Goal: Find contact information: Find contact information

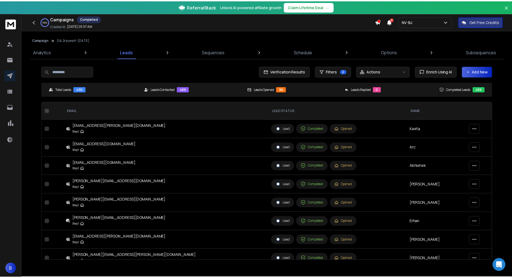
scroll to position [395, 0]
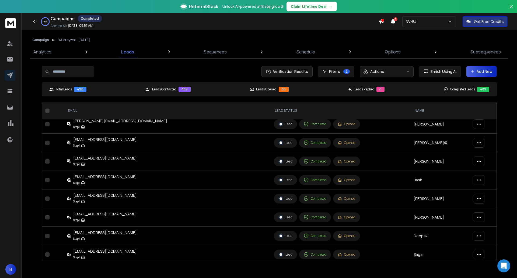
click at [426, 195] on td "[PERSON_NAME]" at bounding box center [441, 198] width 60 height 19
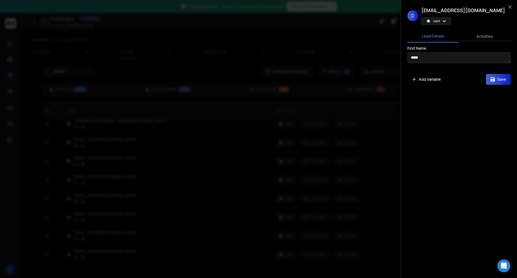
click at [459, 10] on h1 "[EMAIL_ADDRESS][DOMAIN_NAME]" at bounding box center [464, 10] width 84 height 8
copy h1 "[EMAIL_ADDRESS][DOMAIN_NAME]"
click at [509, 7] on icon "button" at bounding box center [510, 6] width 5 height 5
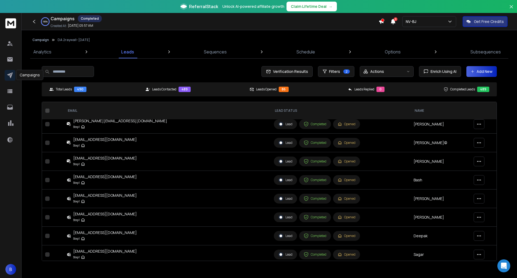
click at [9, 73] on icon at bounding box center [10, 75] width 6 height 6
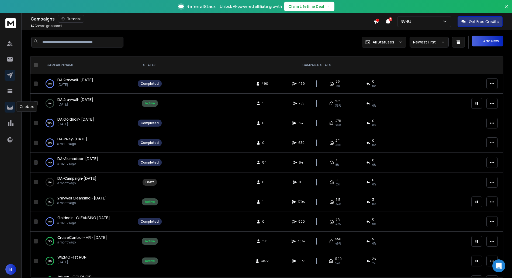
click at [12, 108] on icon at bounding box center [10, 107] width 6 height 5
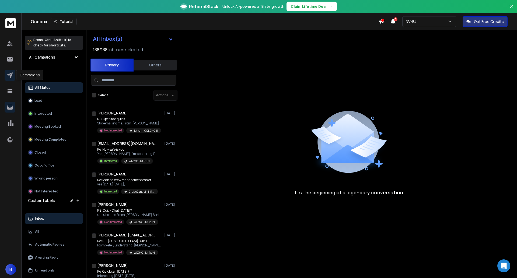
click at [11, 77] on icon at bounding box center [10, 75] width 6 height 6
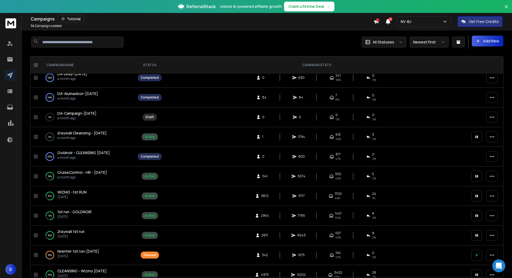
scroll to position [72, 0]
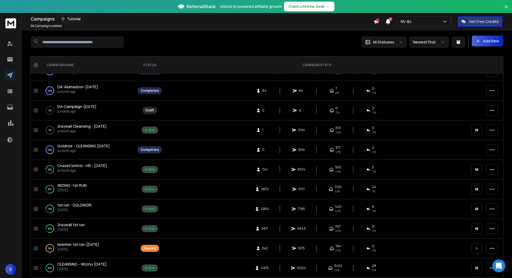
drag, startPoint x: 107, startPoint y: 212, endPoint x: 144, endPoint y: 243, distance: 48.6
click at [107, 212] on div "75 % 1st run - GOLDNOIR [DATE]" at bounding box center [88, 208] width 84 height 13
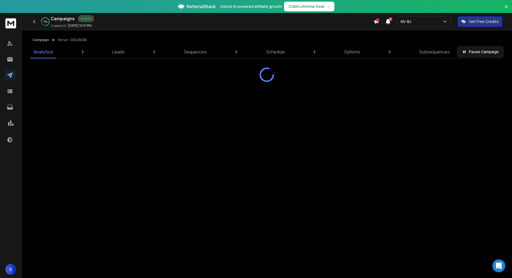
drag, startPoint x: 470, startPoint y: 53, endPoint x: 445, endPoint y: 73, distance: 32.0
click at [471, 107] on div "Campaign 1st run - GOLDNOIR Analytics Leads Sequences Schedule Options Subseque…" at bounding box center [266, 191] width 473 height 310
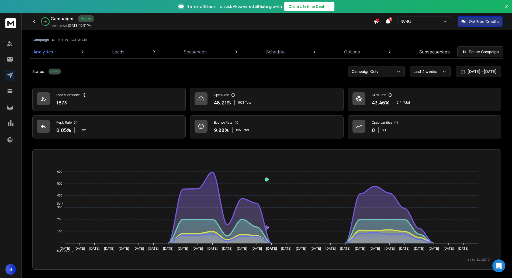
click at [430, 50] on p "Subsequences" at bounding box center [434, 52] width 30 height 6
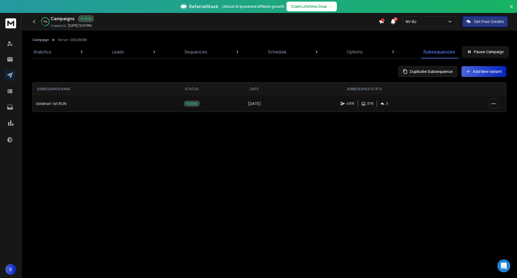
click at [306, 103] on div "4978 3715 3" at bounding box center [364, 103] width 155 height 6
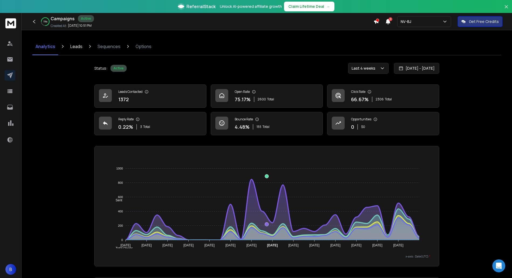
click at [80, 48] on p "Leads" at bounding box center [76, 46] width 12 height 6
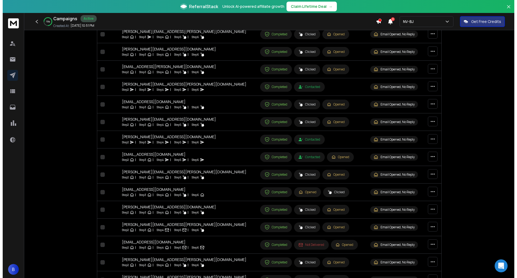
scroll to position [631, 0]
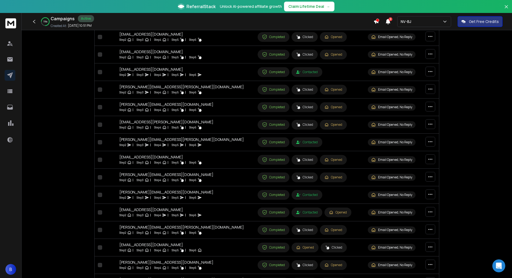
click at [334, 94] on div "Completed Clicked Opened" at bounding box center [310, 90] width 104 height 10
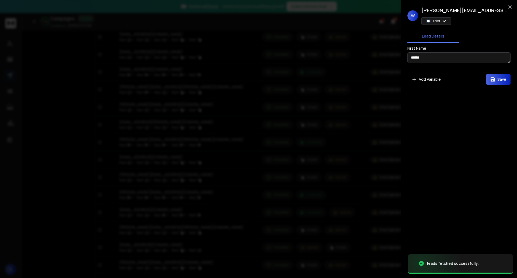
click at [464, 11] on h1 "[PERSON_NAME][EMAIL_ADDRESS][PERSON_NAME][DOMAIN_NAME]" at bounding box center [465, 10] width 86 height 8
copy h1 "[PERSON_NAME][EMAIL_ADDRESS][PERSON_NAME][DOMAIN_NAME]"
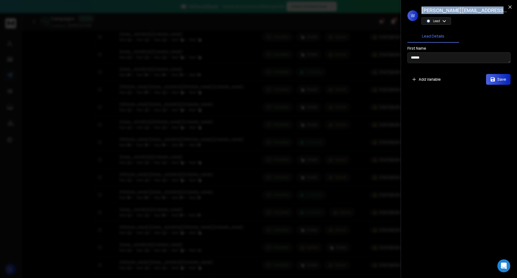
click at [509, 7] on icon "button" at bounding box center [510, 6] width 5 height 5
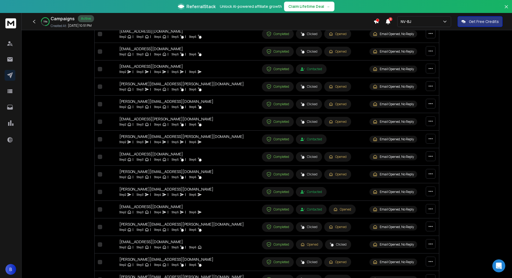
scroll to position [918, 0]
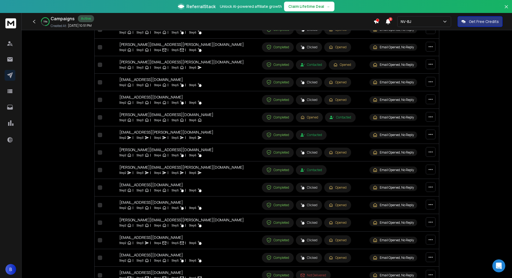
click at [336, 191] on div "Completed Clicked Opened" at bounding box center [312, 187] width 101 height 10
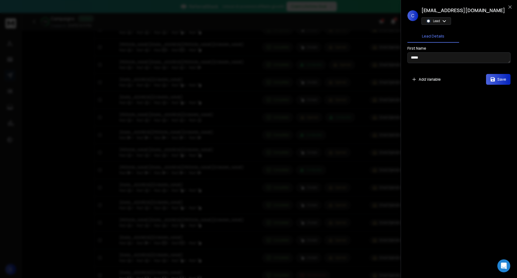
click at [446, 8] on h1 "[EMAIL_ADDRESS][DOMAIN_NAME]" at bounding box center [464, 10] width 84 height 8
copy h1 "[EMAIL_ADDRESS][DOMAIN_NAME]"
drag, startPoint x: 511, startPoint y: 7, endPoint x: 466, endPoint y: 94, distance: 98.4
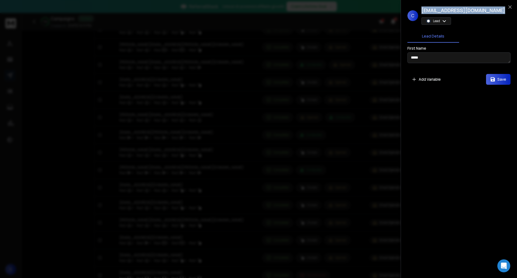
click at [510, 7] on icon "button" at bounding box center [510, 6] width 5 height 5
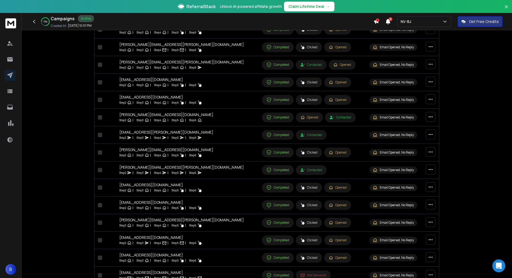
click at [352, 172] on td "Completed Contacted" at bounding box center [313, 170] width 108 height 18
click at [351, 161] on td "Completed Clicked Opened" at bounding box center [313, 153] width 108 height 18
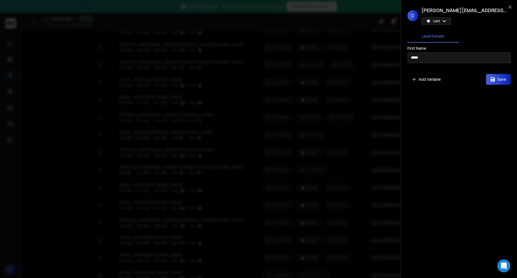
click at [448, 6] on h1 "[PERSON_NAME][EMAIL_ADDRESS][DOMAIN_NAME]" at bounding box center [465, 10] width 86 height 8
click at [448, 8] on h1 "[PERSON_NAME][EMAIL_ADDRESS][DOMAIN_NAME]" at bounding box center [465, 10] width 86 height 8
copy h1 "[PERSON_NAME][EMAIL_ADDRESS][DOMAIN_NAME]"
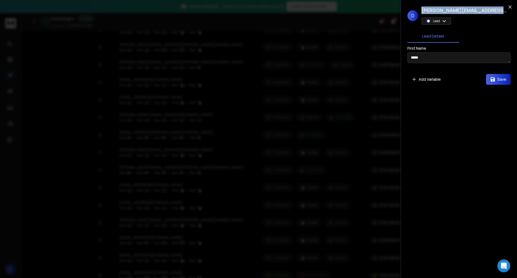
click at [510, 5] on icon "button" at bounding box center [510, 6] width 5 height 5
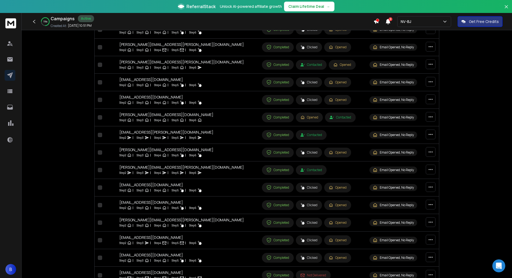
scroll to position [882, 0]
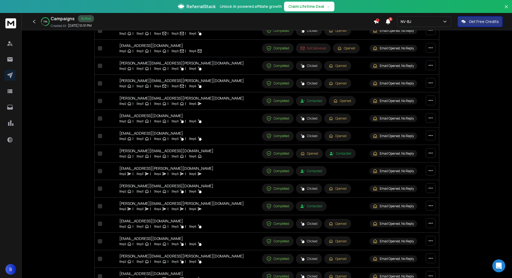
click at [345, 228] on div "Completed Clicked Opened" at bounding box center [312, 224] width 101 height 10
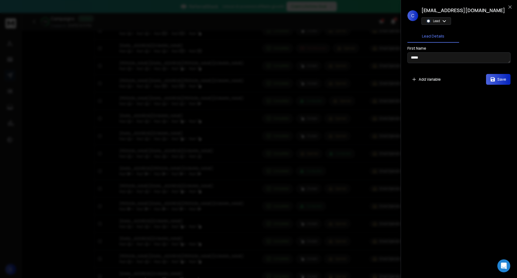
click at [455, 10] on h1 "[EMAIL_ADDRESS][DOMAIN_NAME]" at bounding box center [464, 10] width 84 height 8
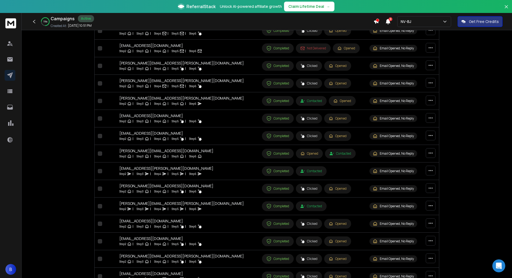
click at [348, 243] on div "Completed Clicked Opened" at bounding box center [312, 241] width 101 height 10
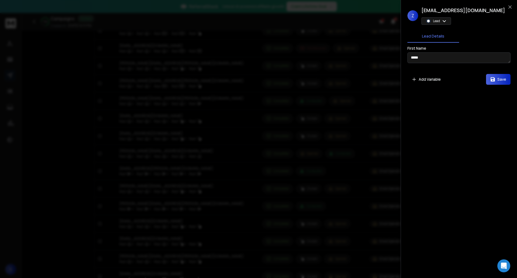
click at [439, 8] on h1 "[EMAIL_ADDRESS][DOMAIN_NAME]" at bounding box center [464, 10] width 84 height 8
drag, startPoint x: 439, startPoint y: 8, endPoint x: 508, endPoint y: 20, distance: 70.1
click at [441, 9] on h1 "[EMAIL_ADDRESS][DOMAIN_NAME]" at bounding box center [464, 10] width 84 height 8
copy h1 "[EMAIL_ADDRESS][DOMAIN_NAME]"
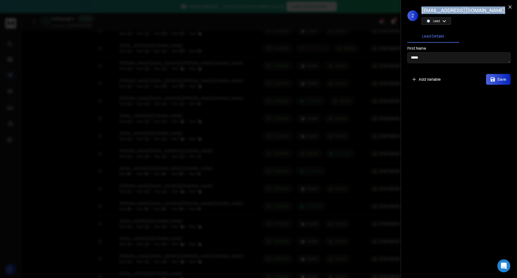
click at [509, 5] on icon "button" at bounding box center [510, 6] width 5 height 5
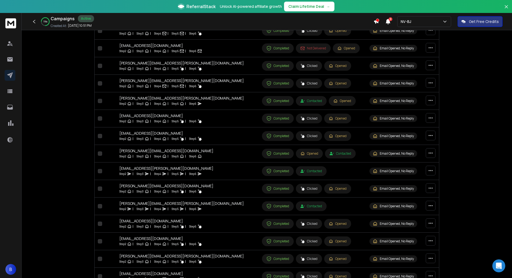
scroll to position [918, 0]
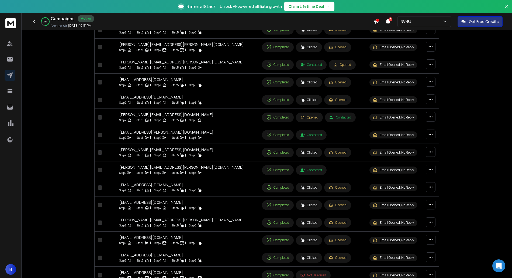
click at [351, 227] on div "Completed Clicked Opened" at bounding box center [312, 222] width 101 height 10
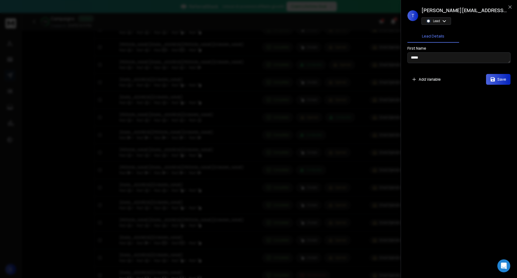
click at [476, 7] on h1 "[PERSON_NAME][EMAIL_ADDRESS][PERSON_NAME][DOMAIN_NAME]" at bounding box center [465, 10] width 86 height 8
copy h1 "[PERSON_NAME][EMAIL_ADDRESS][PERSON_NAME][DOMAIN_NAME]"
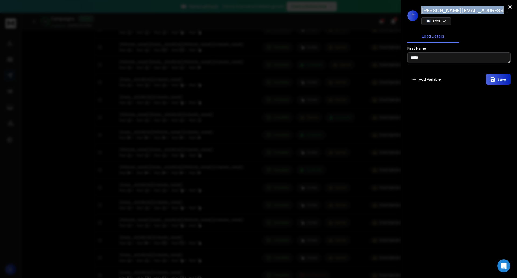
click at [513, 5] on icon "button" at bounding box center [510, 6] width 5 height 5
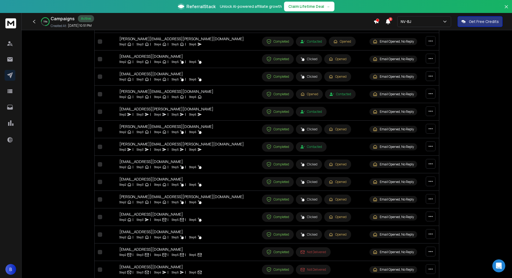
scroll to position [954, 0]
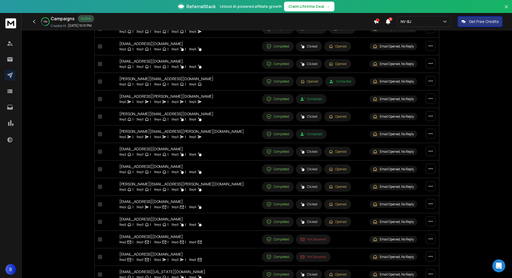
click at [341, 226] on div "Completed Clicked Opened" at bounding box center [312, 222] width 101 height 10
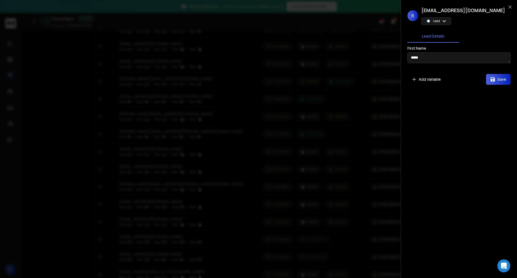
click at [457, 9] on h1 "[EMAIL_ADDRESS][DOMAIN_NAME]" at bounding box center [464, 10] width 84 height 8
copy h1 "[EMAIL_ADDRESS][DOMAIN_NAME]"
click at [510, 5] on icon "button" at bounding box center [510, 6] width 5 height 5
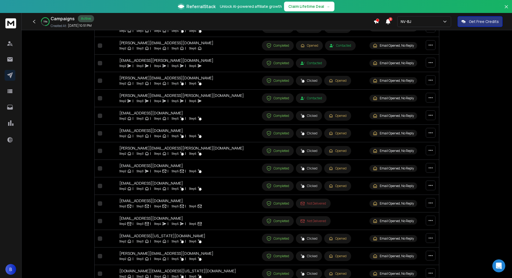
scroll to position [1026, 0]
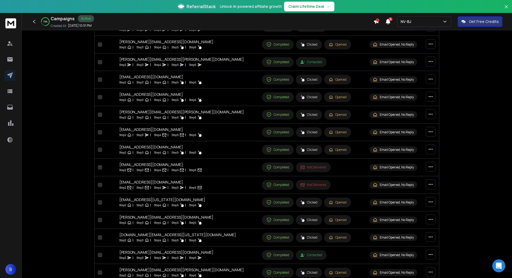
click at [342, 207] on div "Completed Clicked Opened" at bounding box center [312, 202] width 101 height 10
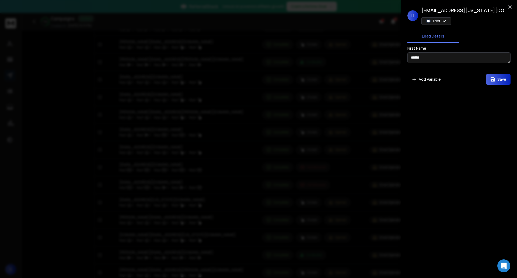
click at [437, 8] on h1 "[EMAIL_ADDRESS][US_STATE][DOMAIN_NAME]" at bounding box center [465, 10] width 86 height 8
copy h1 "[EMAIL_ADDRESS][US_STATE][DOMAIN_NAME]"
click at [508, 6] on icon "button" at bounding box center [510, 6] width 5 height 5
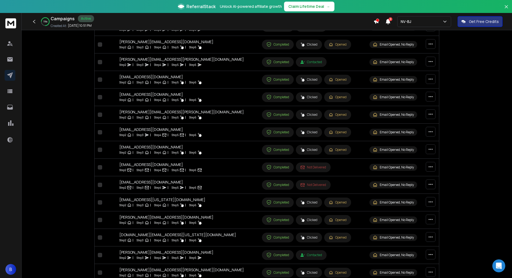
click at [339, 225] on div "Completed Clicked Opened" at bounding box center [312, 220] width 101 height 10
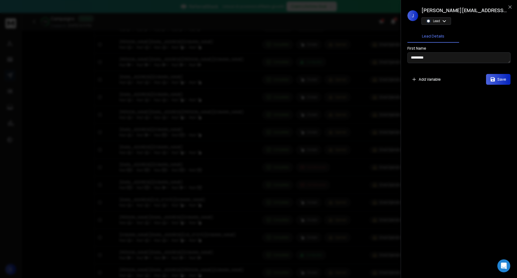
click at [460, 9] on h1 "[PERSON_NAME][EMAIL_ADDRESS][DOMAIN_NAME]" at bounding box center [465, 10] width 86 height 8
copy h1 "[PERSON_NAME][EMAIL_ADDRESS][DOMAIN_NAME]"
click at [463, 8] on h1 "[PERSON_NAME][EMAIL_ADDRESS][DOMAIN_NAME]" at bounding box center [465, 10] width 86 height 8
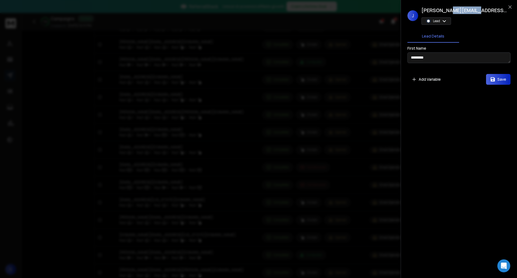
click at [463, 8] on h1 "[PERSON_NAME][EMAIL_ADDRESS][DOMAIN_NAME]" at bounding box center [465, 10] width 86 height 8
drag, startPoint x: 510, startPoint y: 9, endPoint x: 412, endPoint y: 150, distance: 172.3
click at [510, 9] on icon "button" at bounding box center [510, 6] width 5 height 5
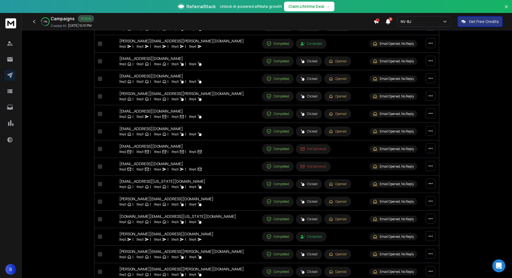
scroll to position [1062, 0]
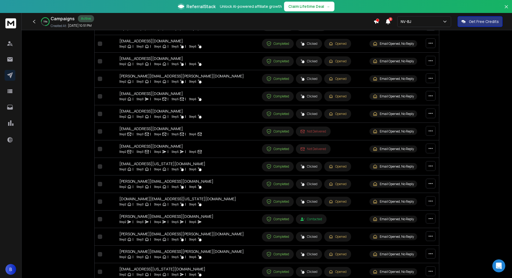
click at [353, 238] on td "Completed Clicked Opened" at bounding box center [313, 237] width 108 height 18
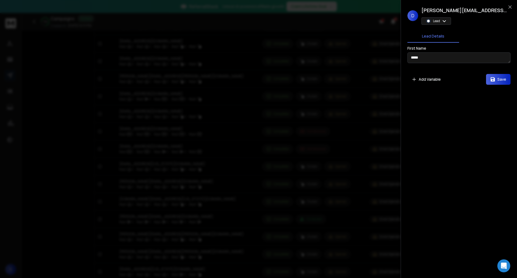
click at [453, 10] on h1 "[PERSON_NAME][EMAIL_ADDRESS][PERSON_NAME][DOMAIN_NAME]" at bounding box center [465, 10] width 86 height 8
copy h1 "[PERSON_NAME][EMAIL_ADDRESS][PERSON_NAME][DOMAIN_NAME]"
drag, startPoint x: 510, startPoint y: 8, endPoint x: 496, endPoint y: 64, distance: 58.1
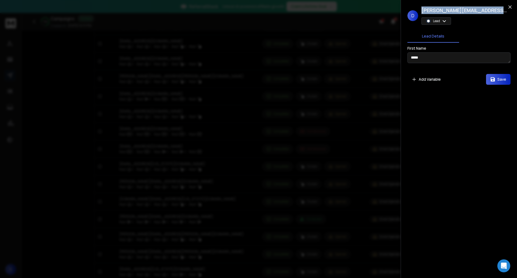
click at [510, 8] on icon "button" at bounding box center [510, 6] width 5 height 5
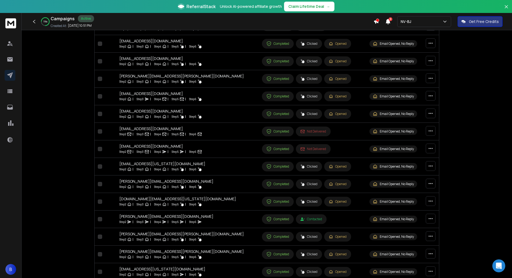
click at [352, 260] on td "Completed Clicked Opened" at bounding box center [313, 254] width 108 height 18
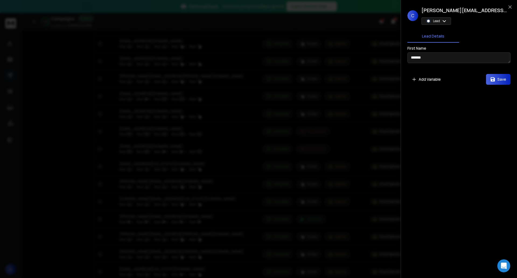
click at [474, 10] on h1 "[PERSON_NAME][EMAIL_ADDRESS][PERSON_NAME][DOMAIN_NAME]" at bounding box center [465, 10] width 86 height 8
click at [513, 6] on icon "button" at bounding box center [510, 6] width 5 height 5
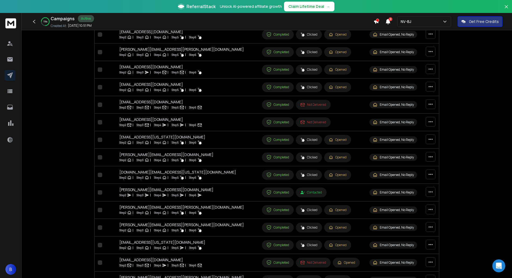
scroll to position [1134, 0]
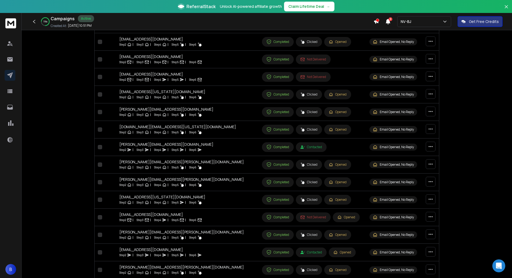
click at [348, 204] on div "Completed Clicked Opened" at bounding box center [312, 200] width 101 height 10
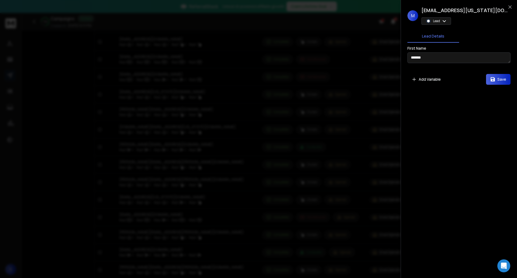
click at [462, 8] on h1 "[EMAIL_ADDRESS][US_STATE][DOMAIN_NAME]" at bounding box center [465, 10] width 86 height 8
click at [509, 6] on icon "button" at bounding box center [510, 7] width 3 height 3
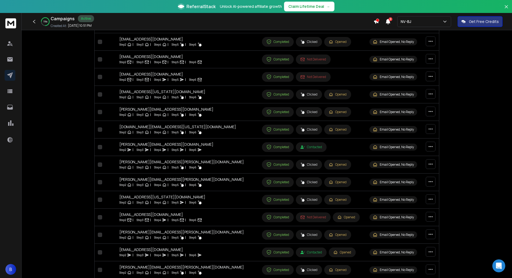
scroll to position [1170, 0]
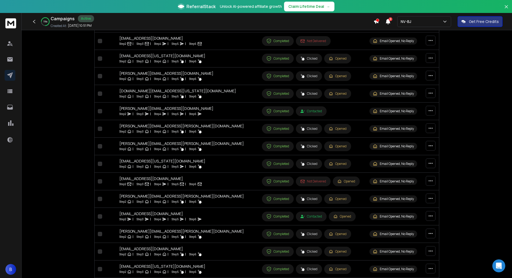
click at [369, 237] on div "Email Opened, No Reply" at bounding box center [393, 233] width 48 height 7
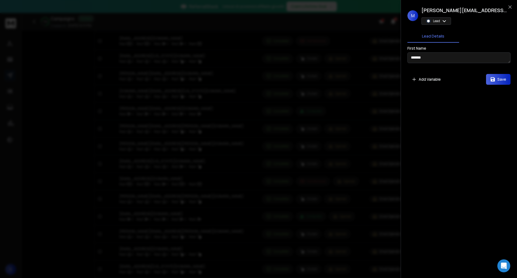
click at [462, 11] on h1 "[PERSON_NAME][EMAIL_ADDRESS][PERSON_NAME][DOMAIN_NAME]" at bounding box center [465, 10] width 86 height 8
click at [508, 6] on icon "button" at bounding box center [510, 6] width 5 height 5
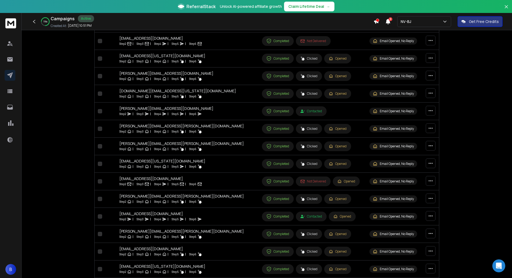
click at [342, 239] on div "Completed Clicked Opened" at bounding box center [312, 234] width 101 height 10
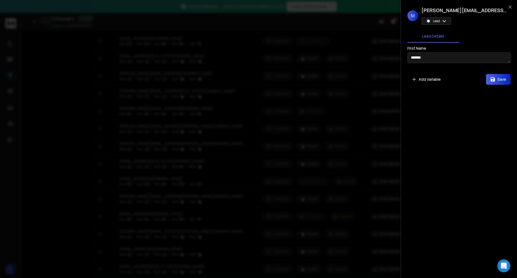
click at [464, 10] on h1 "[PERSON_NAME][EMAIL_ADDRESS][PERSON_NAME][DOMAIN_NAME]" at bounding box center [465, 10] width 86 height 8
click at [510, 6] on icon "button" at bounding box center [510, 7] width 3 height 3
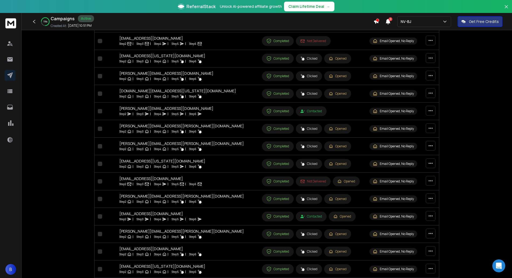
click at [351, 256] on div "Completed Clicked Opened" at bounding box center [312, 251] width 101 height 10
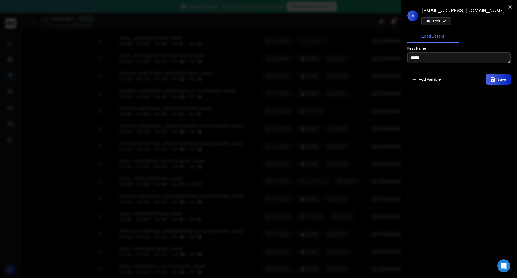
click at [470, 9] on h1 "[EMAIL_ADDRESS][DOMAIN_NAME]" at bounding box center [464, 10] width 84 height 8
click at [509, 5] on icon "button" at bounding box center [510, 6] width 5 height 5
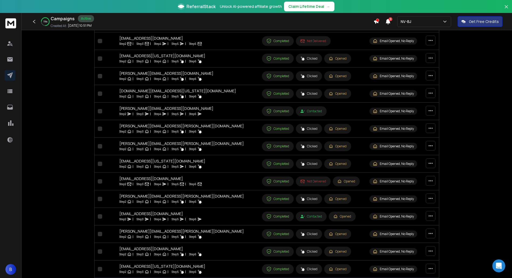
scroll to position [1206, 0]
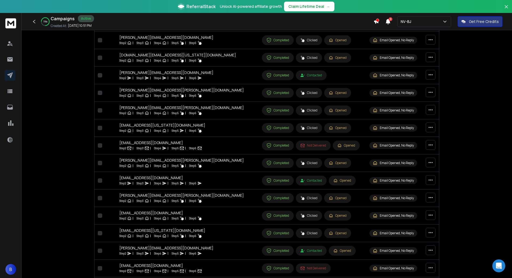
click at [333, 220] on div "Completed Clicked Opened" at bounding box center [312, 215] width 101 height 10
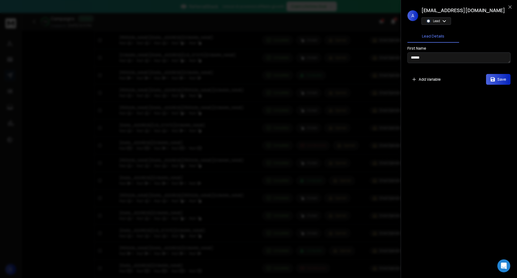
click at [448, 8] on h1 "[EMAIL_ADDRESS][DOMAIN_NAME]" at bounding box center [464, 10] width 84 height 8
click at [513, 5] on icon "button" at bounding box center [510, 6] width 5 height 5
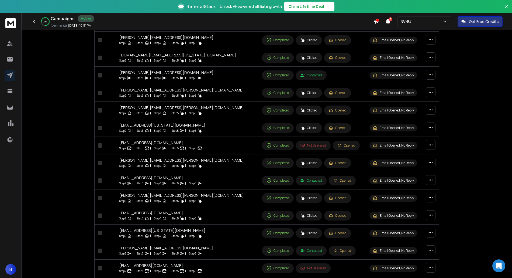
click at [336, 238] on div "Completed Clicked Opened" at bounding box center [312, 233] width 101 height 10
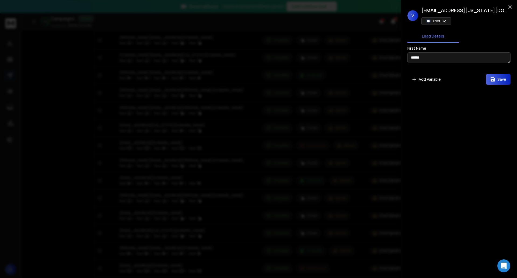
click at [459, 9] on h1 "[EMAIL_ADDRESS][US_STATE][DOMAIN_NAME]" at bounding box center [465, 10] width 86 height 8
click at [512, 5] on icon "button" at bounding box center [510, 6] width 5 height 5
